Goal: Information Seeking & Learning: Learn about a topic

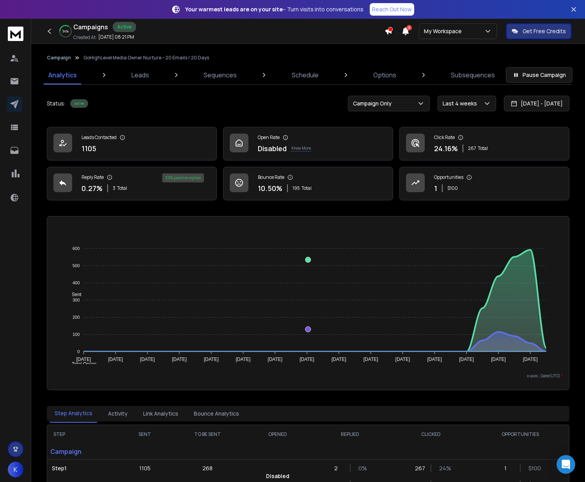
click at [60, 58] on button "Campaign" at bounding box center [59, 58] width 24 height 6
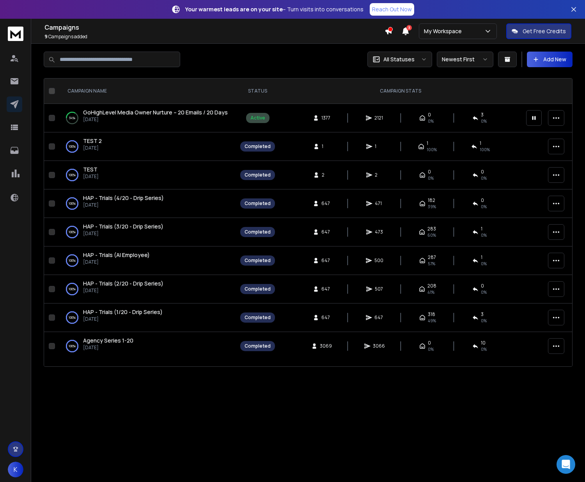
click at [198, 123] on div "GoHighLevel Media Owner Nurture – 20 Emails / 20 Days [DATE]" at bounding box center [155, 118] width 145 height 19
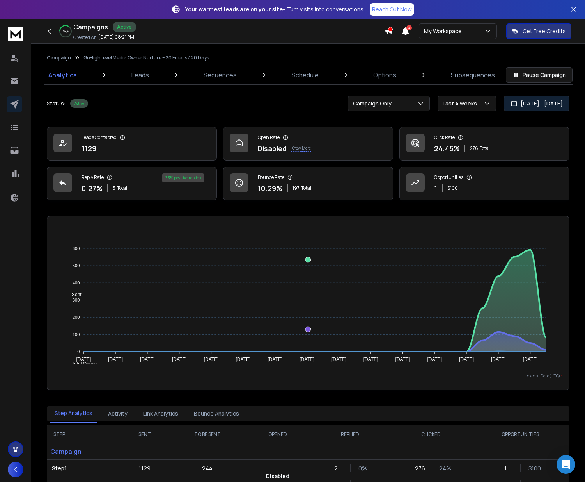
click at [509, 104] on button "[DATE] - [DATE]" at bounding box center [537, 104] width 66 height 16
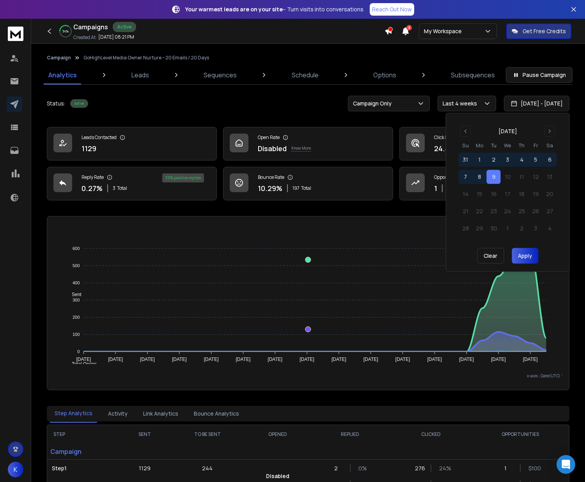
click at [491, 175] on button "9" at bounding box center [494, 177] width 14 height 14
click at [525, 249] on button "Apply" at bounding box center [525, 256] width 27 height 16
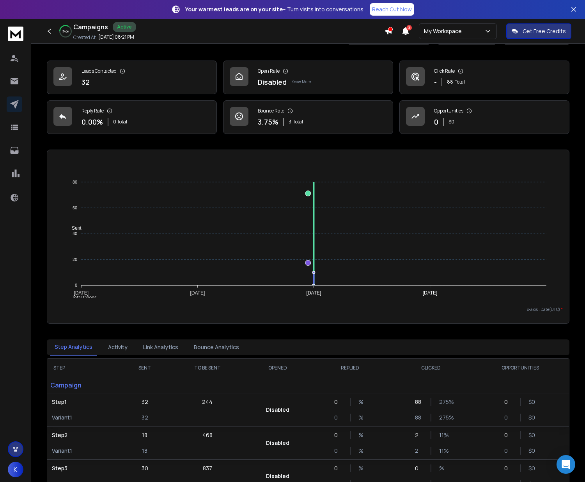
scroll to position [106, 0]
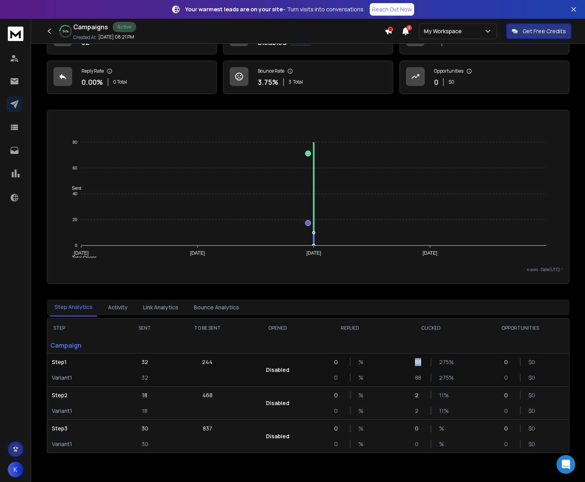
drag, startPoint x: 414, startPoint y: 359, endPoint x: 427, endPoint y: 361, distance: 13.3
click at [427, 361] on div "88 275 % 88 275 %" at bounding box center [430, 369] width 71 height 23
click at [427, 361] on div "88 275 %" at bounding box center [431, 362] width 32 height 8
drag, startPoint x: 413, startPoint y: 376, endPoint x: 428, endPoint y: 377, distance: 14.5
click at [428, 377] on div "88 275 % 88 275 %" at bounding box center [430, 369] width 71 height 23
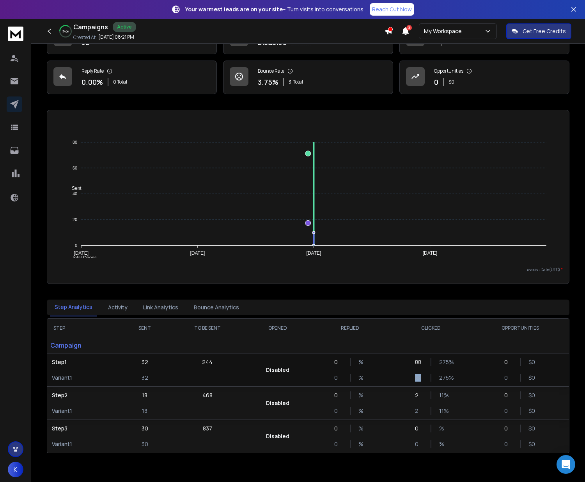
click at [428, 377] on div "88 275 %" at bounding box center [431, 378] width 32 height 8
drag, startPoint x: 200, startPoint y: 424, endPoint x: 207, endPoint y: 424, distance: 7.4
click at [205, 424] on div "837" at bounding box center [207, 428] width 67 height 8
click at [207, 424] on p "837" at bounding box center [207, 428] width 9 height 8
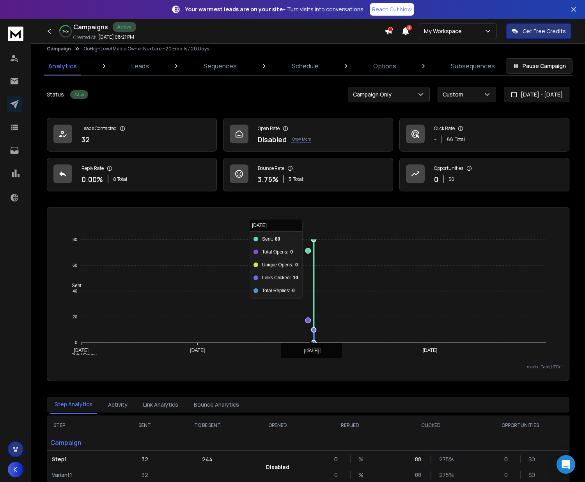
scroll to position [0, 0]
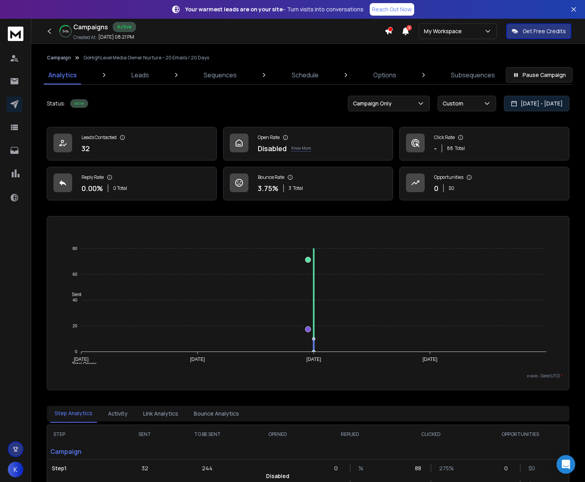
click at [513, 103] on button "[DATE] - [DATE]" at bounding box center [537, 104] width 66 height 16
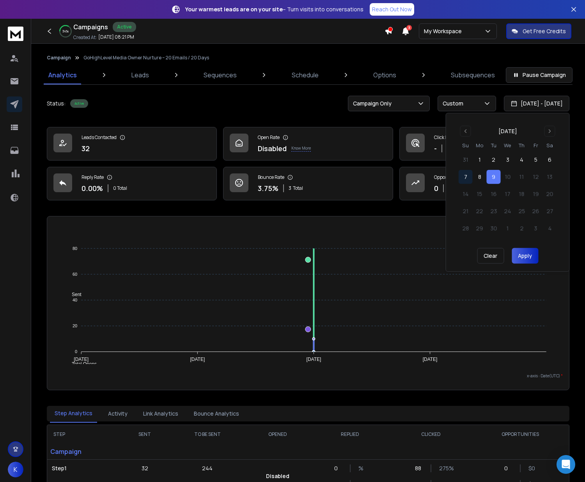
click at [466, 174] on button "7" at bounding box center [466, 177] width 14 height 14
click at [483, 162] on button "1" at bounding box center [480, 160] width 14 height 14
click at [488, 170] on button "9" at bounding box center [494, 177] width 14 height 14
click at [480, 162] on button "1" at bounding box center [480, 160] width 14 height 14
click at [534, 253] on button "Apply" at bounding box center [525, 256] width 27 height 16
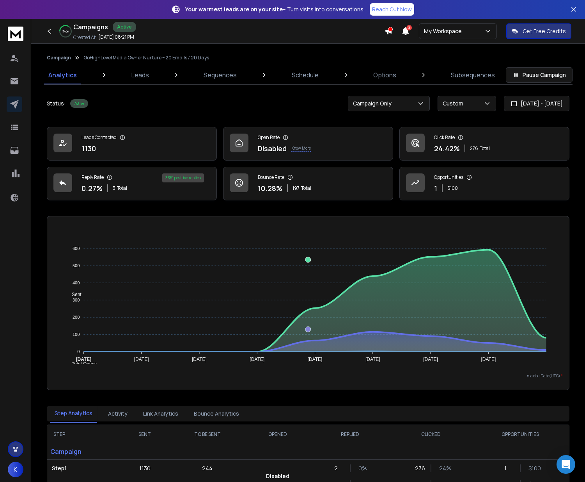
scroll to position [106, 0]
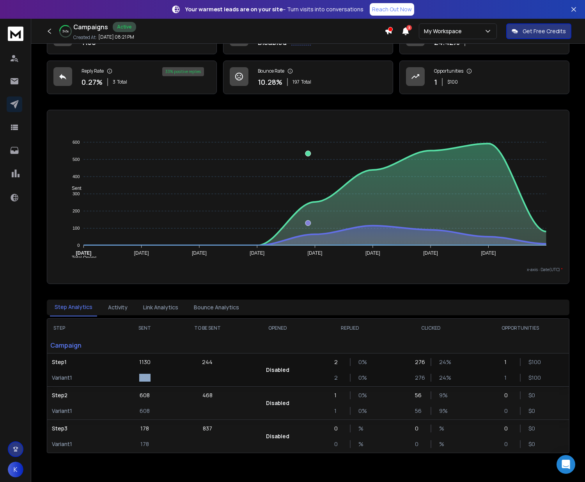
drag, startPoint x: 139, startPoint y: 376, endPoint x: 155, endPoint y: 377, distance: 15.6
click at [155, 377] on div "1130 1130" at bounding box center [144, 369] width 39 height 23
click at [420, 394] on p "56" at bounding box center [419, 395] width 8 height 8
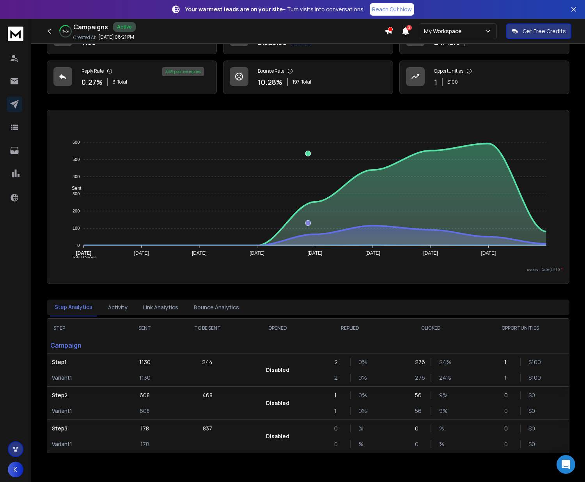
click at [116, 302] on button "Activity" at bounding box center [117, 307] width 29 height 17
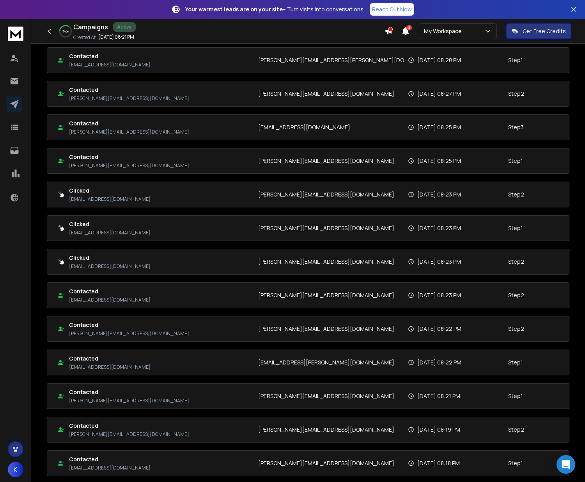
scroll to position [376, 0]
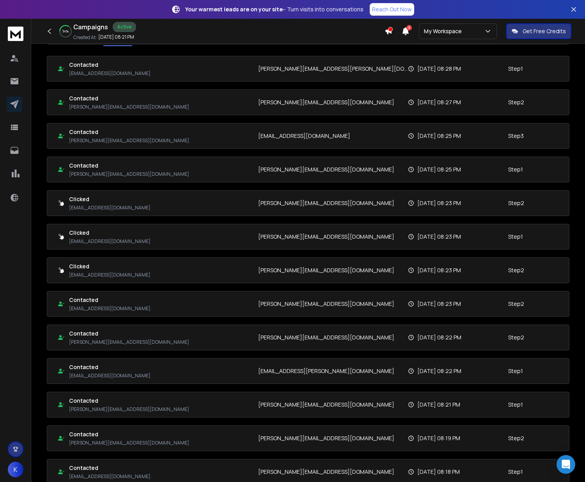
click at [284, 266] on p "[PERSON_NAME][EMAIL_ADDRESS][DOMAIN_NAME]" at bounding box center [326, 270] width 136 height 8
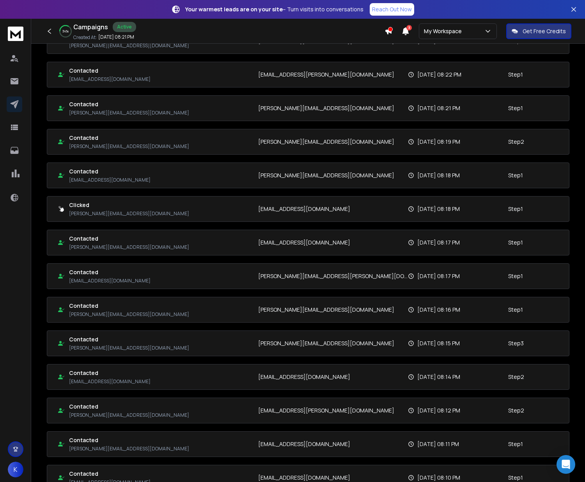
scroll to position [676, 0]
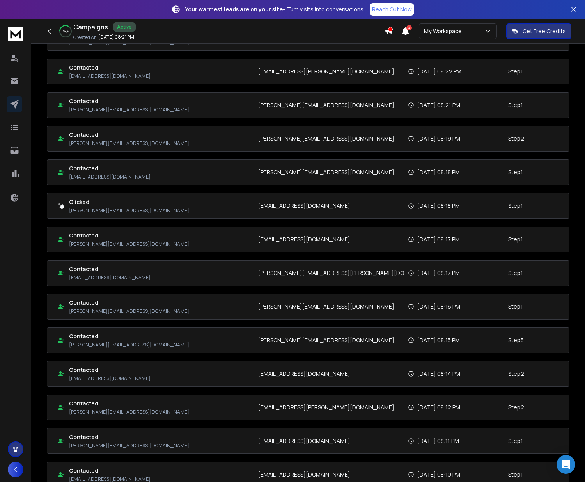
click at [275, 202] on p "[EMAIL_ADDRESS][DOMAIN_NAME]" at bounding box center [304, 206] width 92 height 8
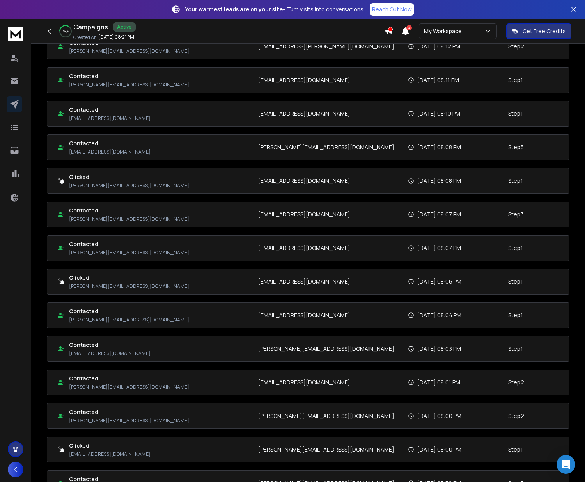
scroll to position [1045, 0]
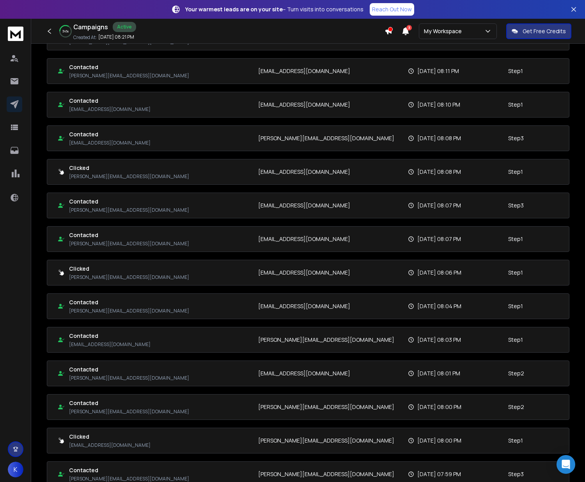
click at [264, 168] on p "[EMAIL_ADDRESS][DOMAIN_NAME]" at bounding box center [304, 172] width 92 height 8
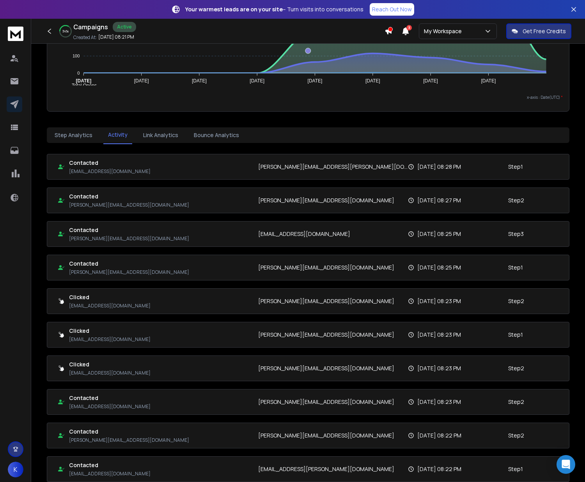
scroll to position [0, 0]
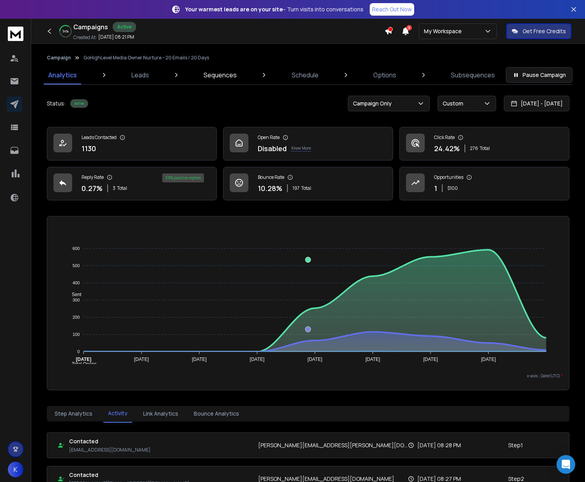
click at [219, 74] on p "Sequences" at bounding box center [220, 74] width 33 height 9
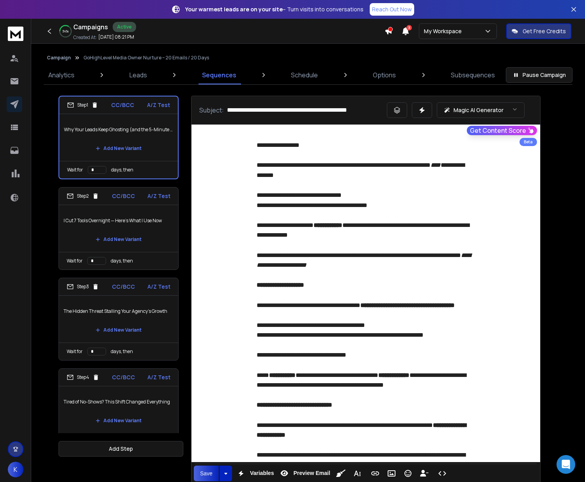
click at [72, 226] on p "I Cut 7 Tools Overnight — Here’s What I Use Now" at bounding box center [119, 221] width 110 height 22
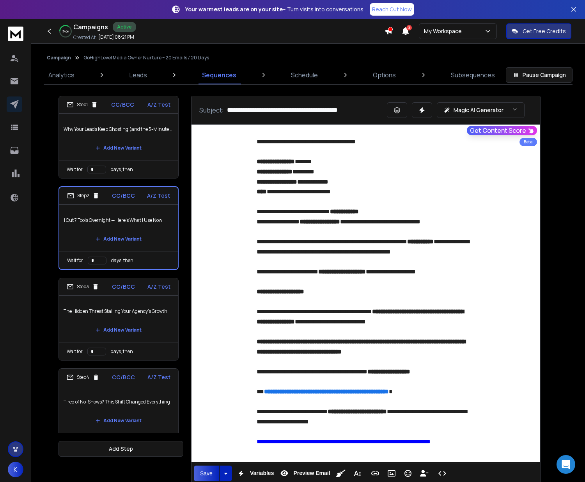
scroll to position [13, 0]
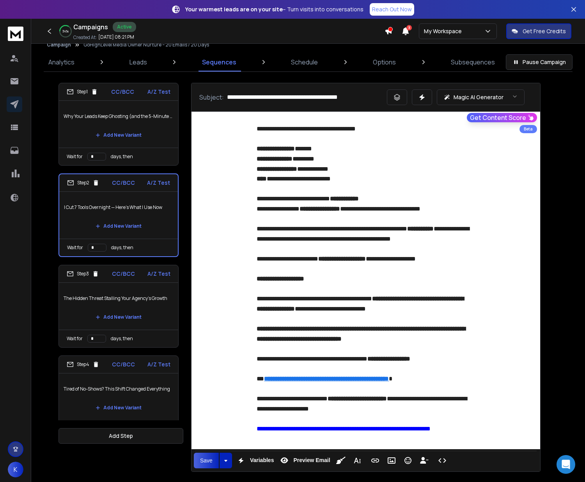
click at [329, 360] on div "**********" at bounding box center [366, 268] width 234 height 345
click at [148, 302] on p "The Hidden Threat Stalling Your Agency’s Growth" at bounding box center [119, 298] width 110 height 22
type input "**********"
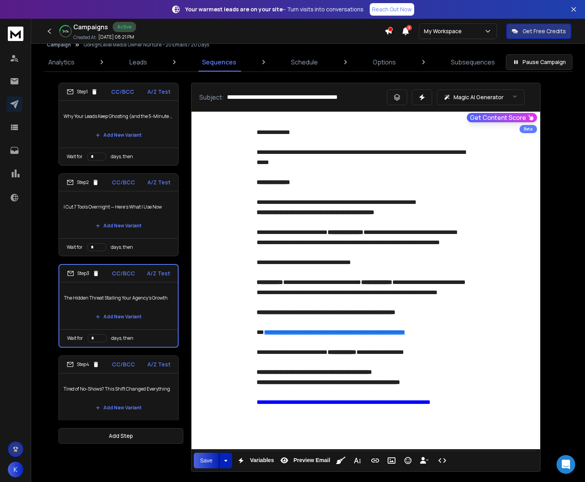
scroll to position [0, 0]
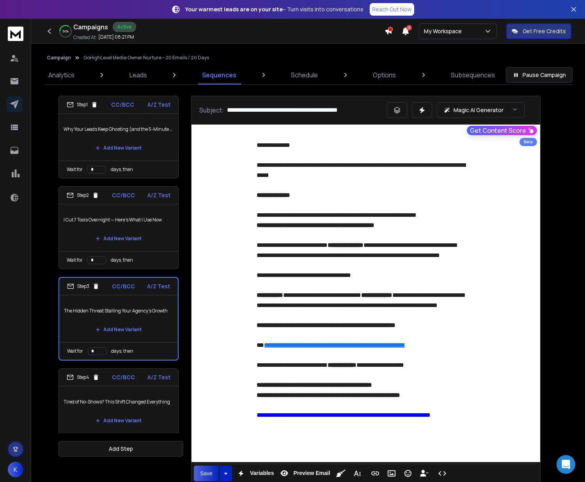
click at [420, 224] on div "**********" at bounding box center [366, 294] width 234 height 325
click at [422, 224] on div "**********" at bounding box center [366, 294] width 234 height 325
click at [361, 254] on div "**********" at bounding box center [366, 294] width 234 height 325
click at [342, 265] on div "**********" at bounding box center [366, 294] width 234 height 325
